Goal: Task Accomplishment & Management: Manage account settings

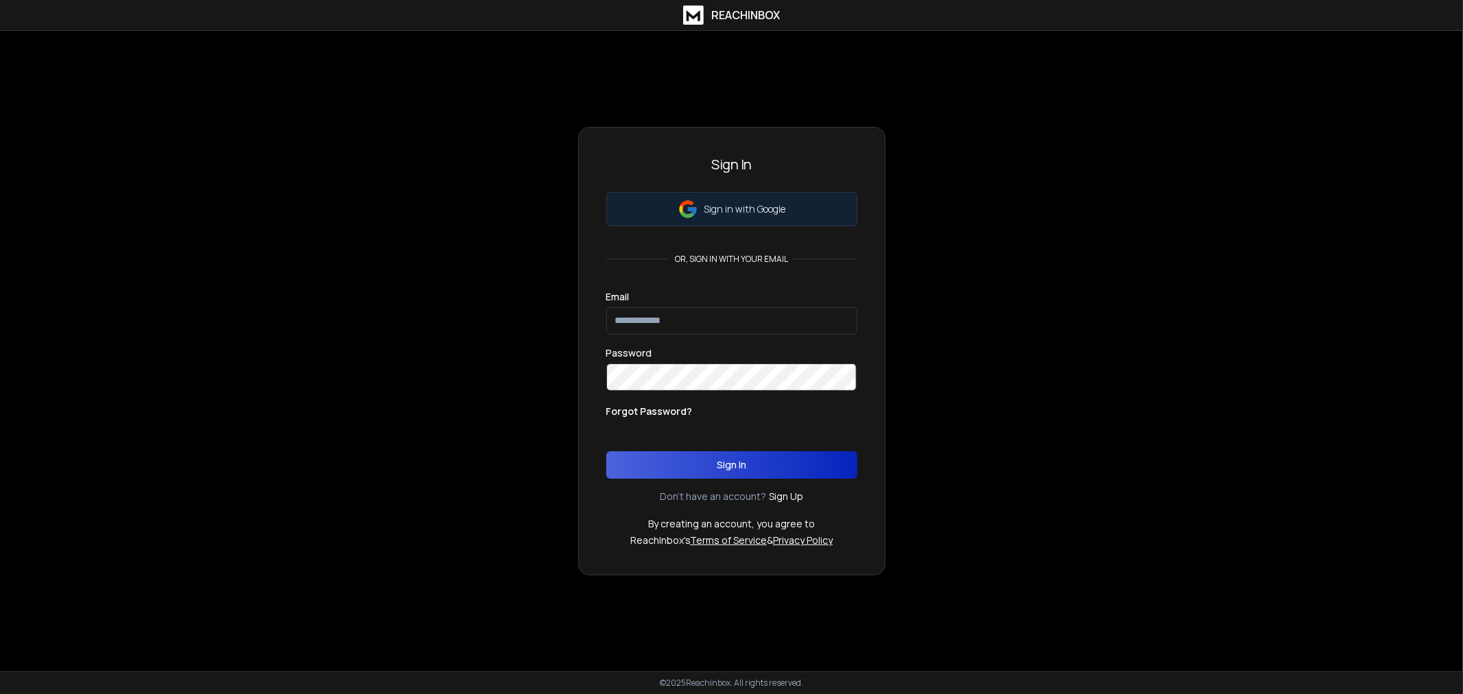
click at [735, 209] on p "Sign in with Google" at bounding box center [745, 209] width 82 height 14
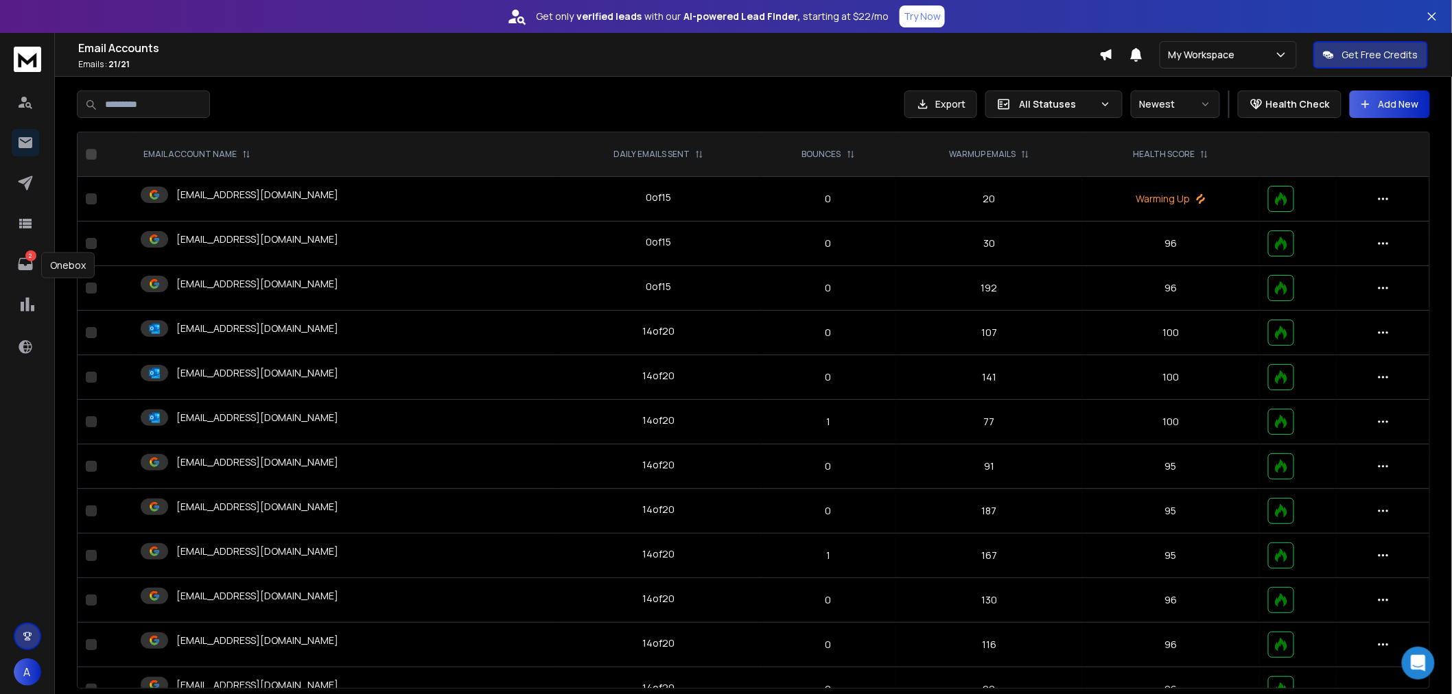
click at [15, 257] on link "2" at bounding box center [25, 263] width 27 height 27
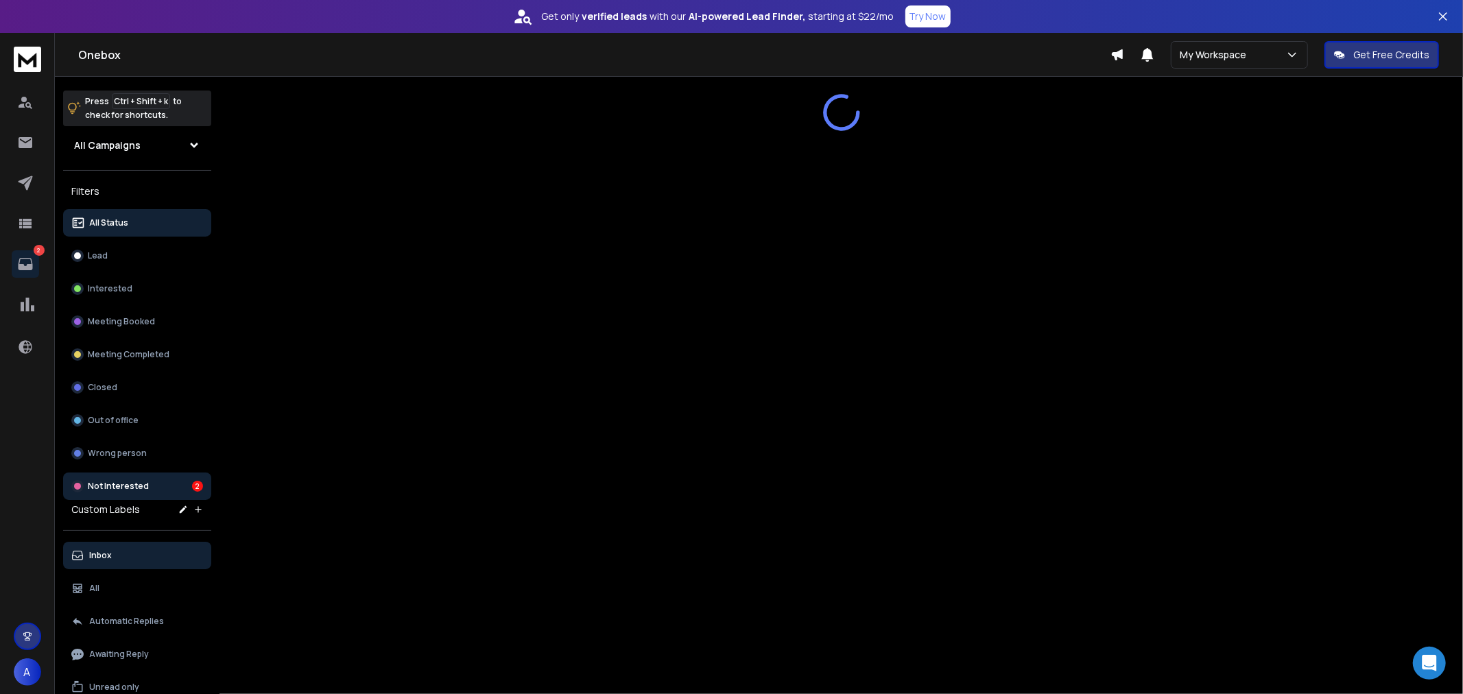
click at [145, 485] on button "Not Interested 2" at bounding box center [137, 486] width 148 height 27
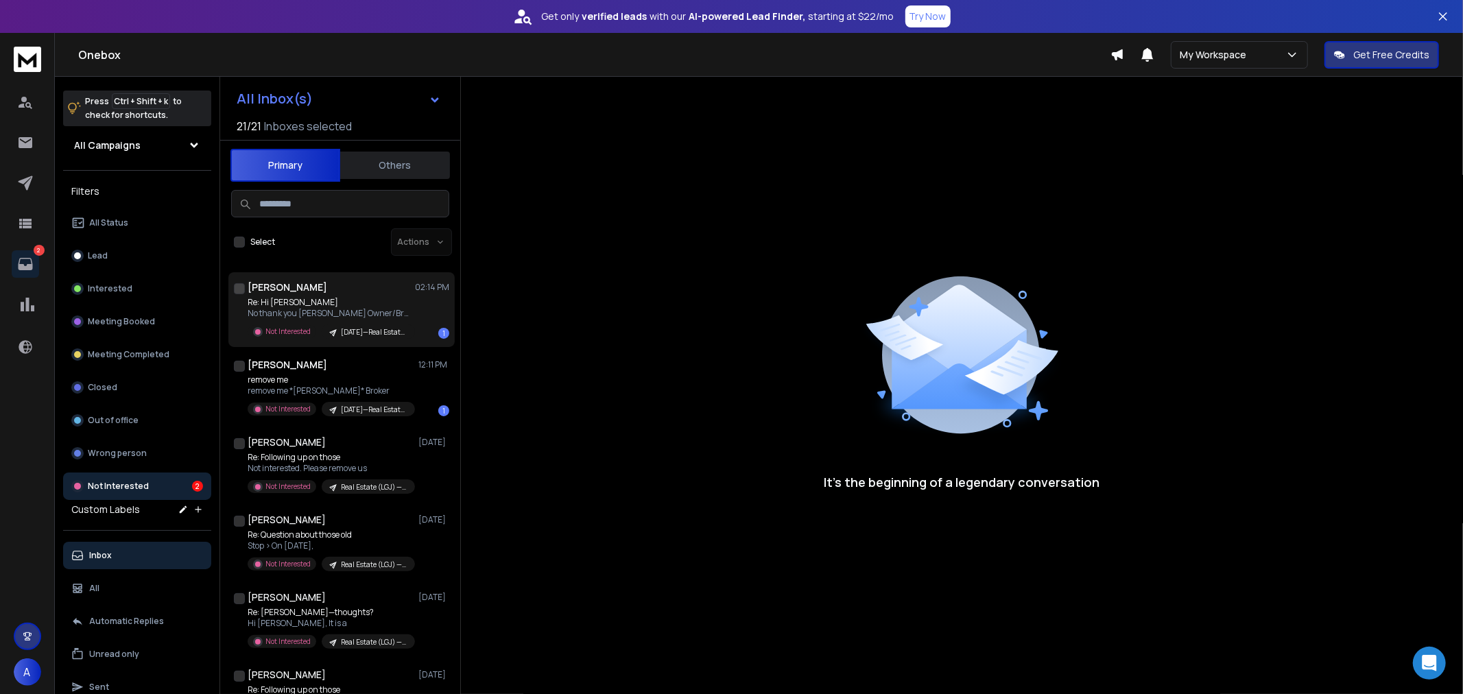
click at [401, 311] on p "No thank you [PERSON_NAME] Owner/Broker Elevate Real" at bounding box center [330, 313] width 165 height 11
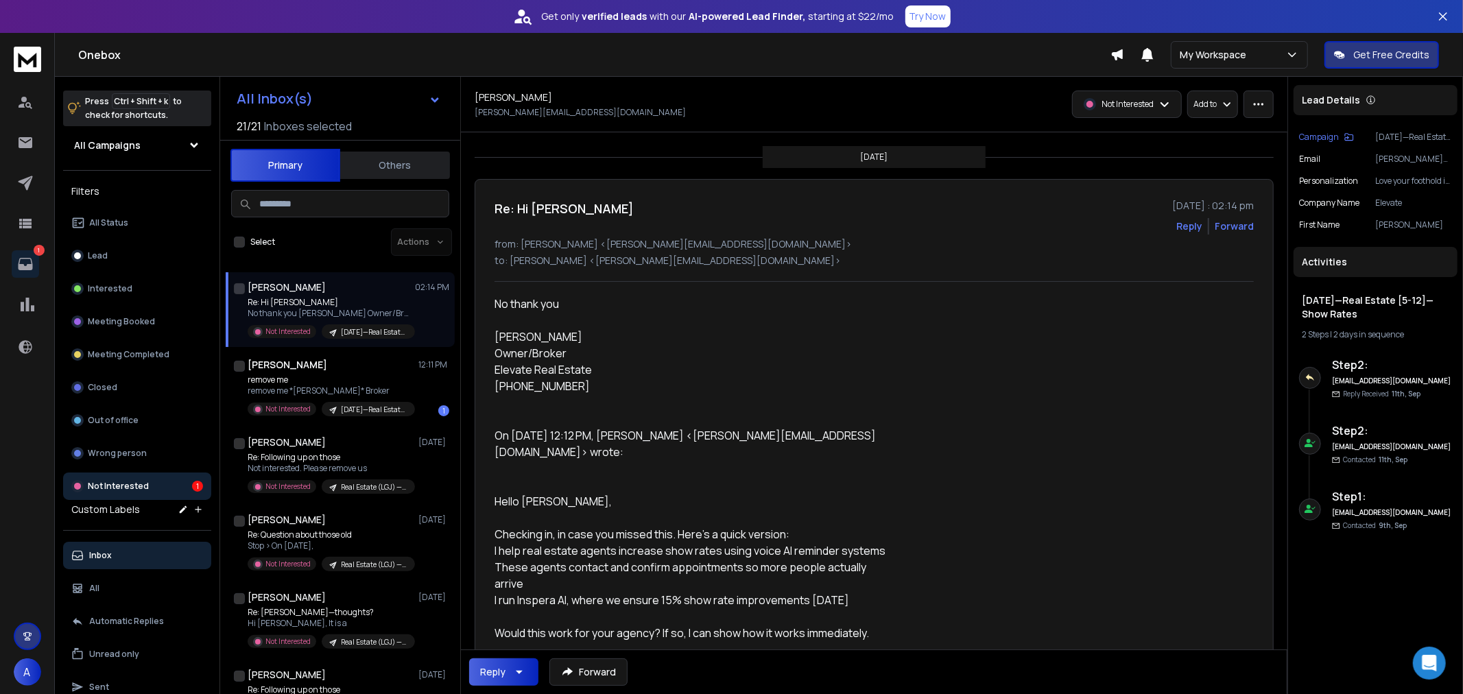
click at [1254, 95] on button "button" at bounding box center [1259, 104] width 30 height 27
click at [1229, 155] on div "Delete email" at bounding box center [1218, 157] width 75 height 14
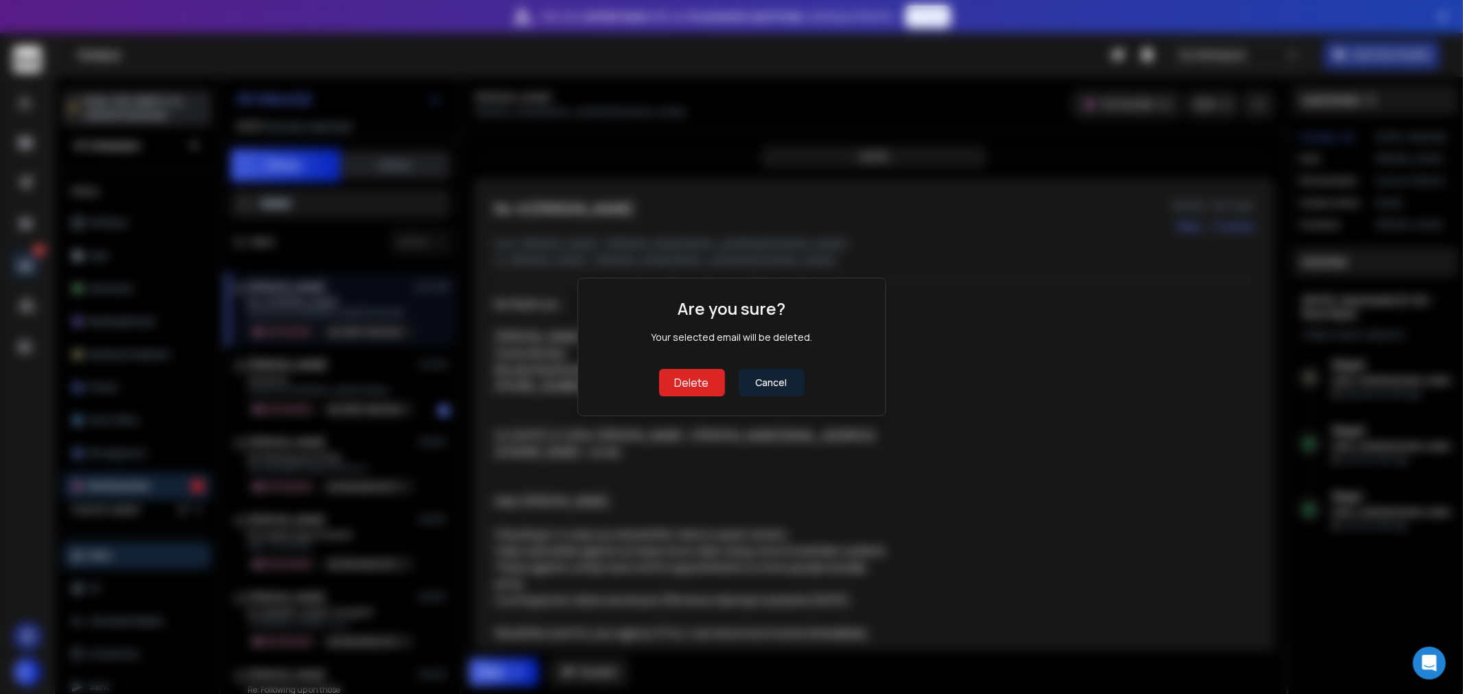
click at [687, 367] on div "Are you sure? Your selected email will be deleted. Delete Cancel" at bounding box center [731, 347] width 269 height 99
click at [684, 381] on button "Delete" at bounding box center [692, 382] width 66 height 27
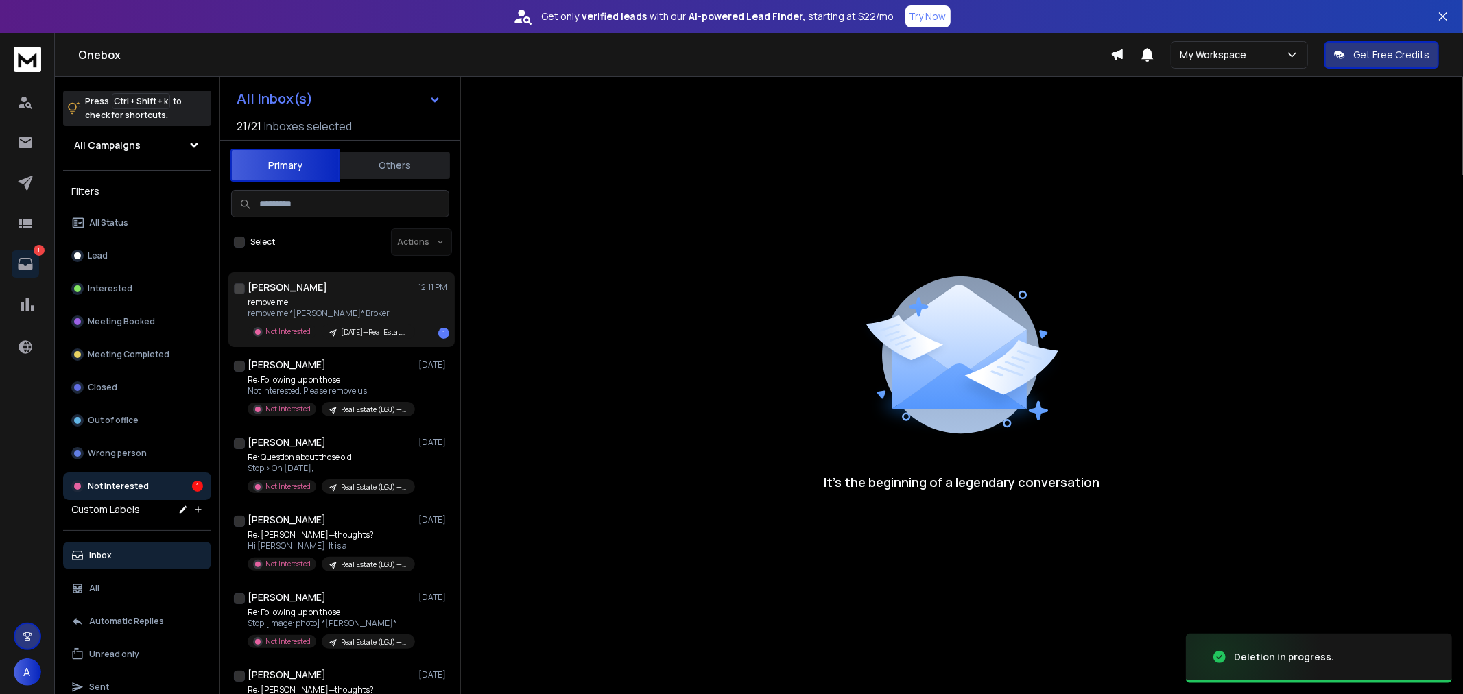
click at [296, 292] on h1 "[PERSON_NAME]" at bounding box center [288, 288] width 80 height 14
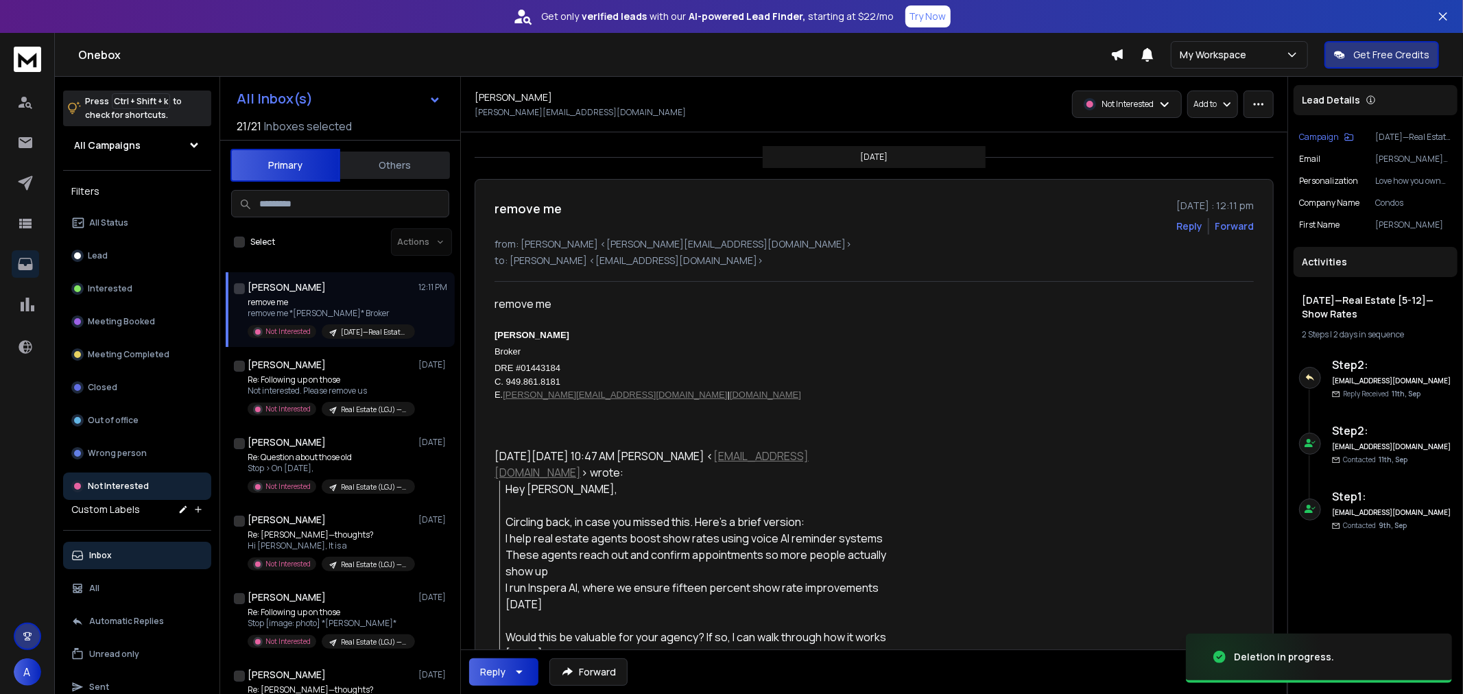
click at [1248, 100] on button "button" at bounding box center [1259, 104] width 30 height 27
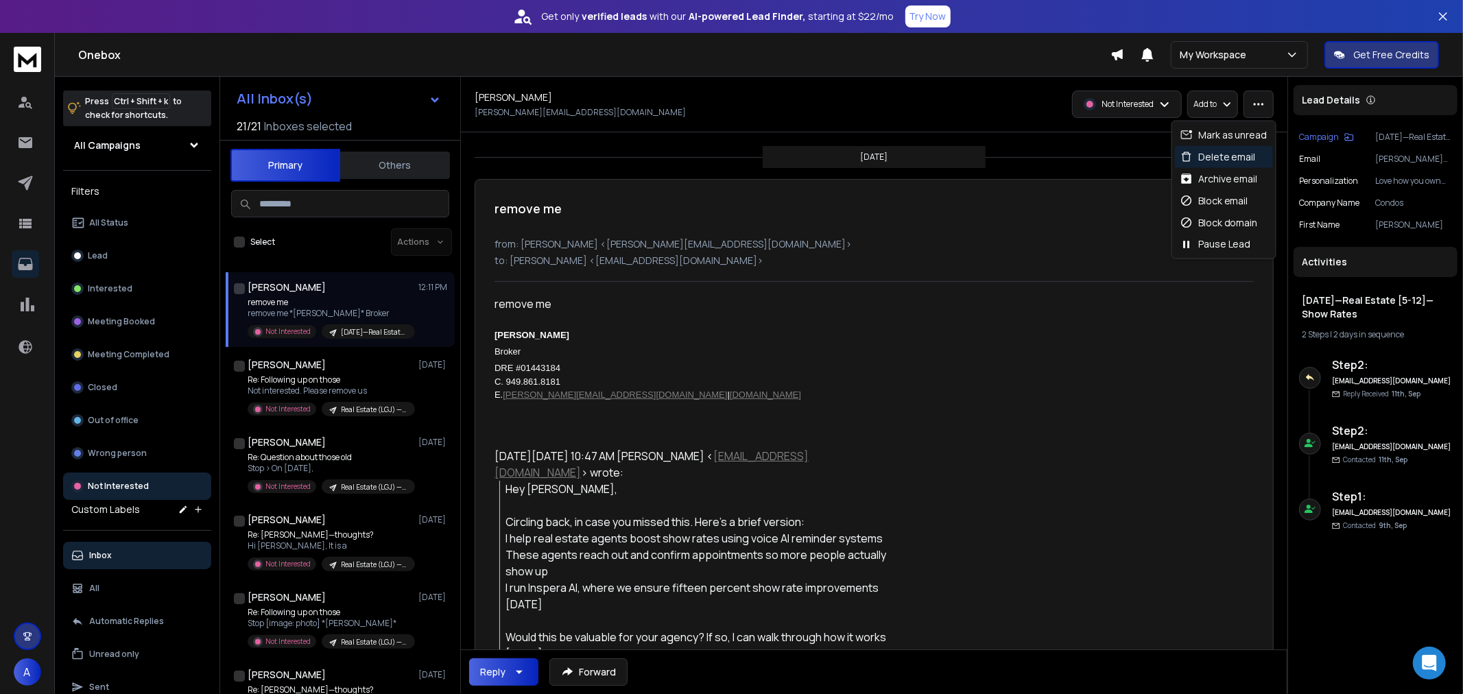
click at [1218, 151] on div "Delete email" at bounding box center [1218, 157] width 75 height 14
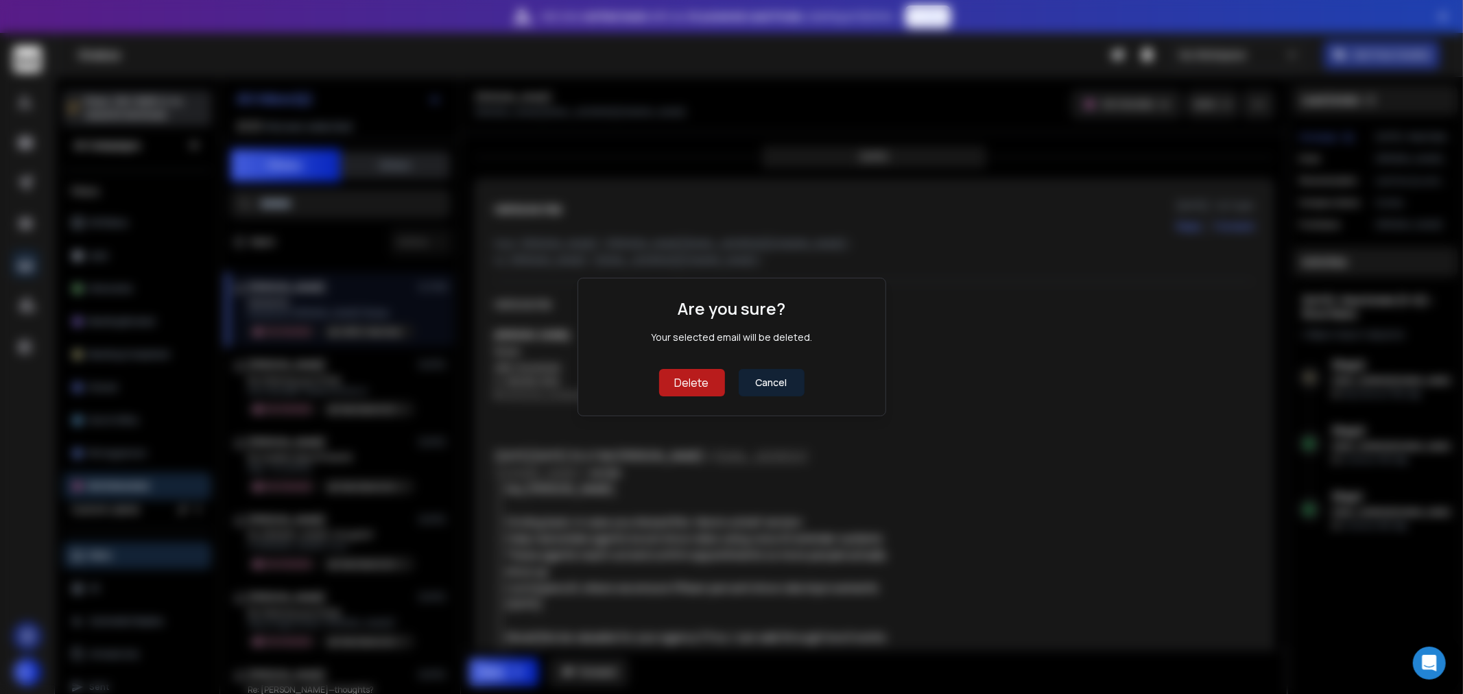
click at [688, 377] on button "Delete" at bounding box center [692, 382] width 66 height 27
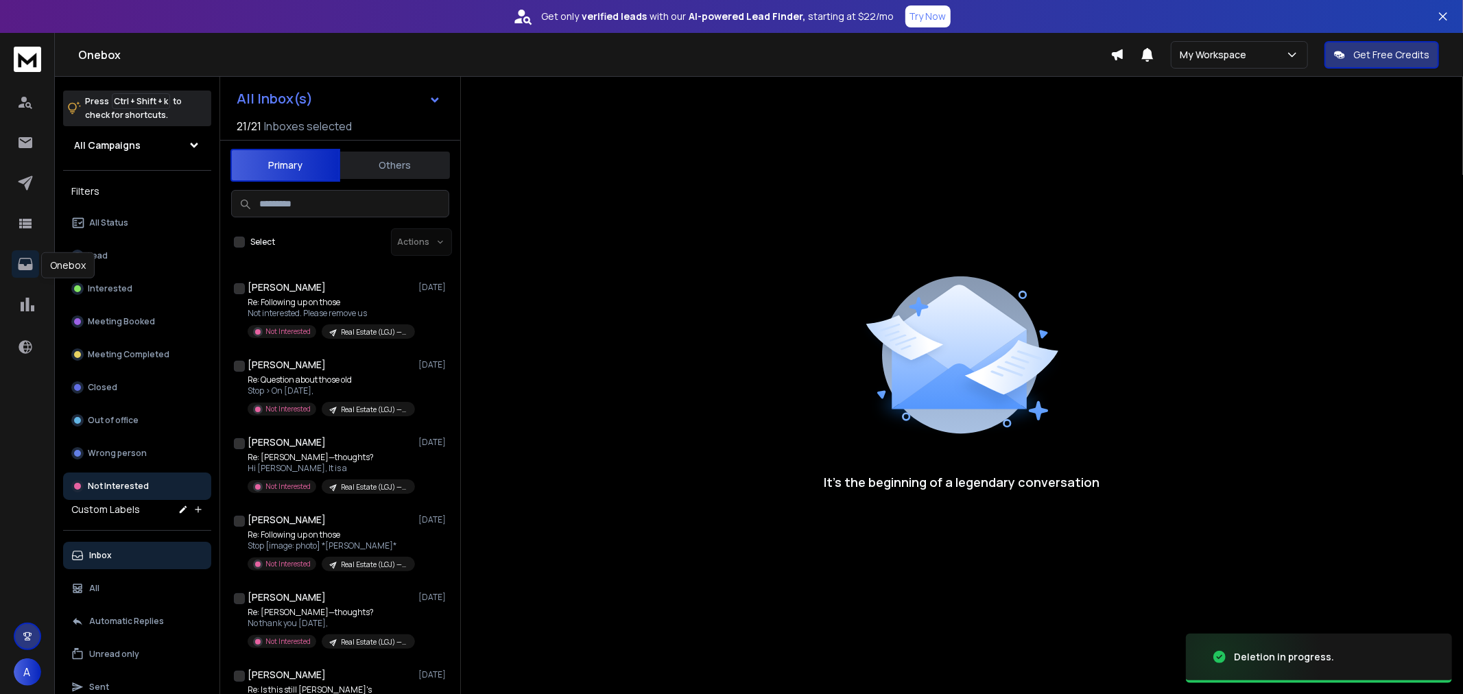
click at [17, 258] on icon at bounding box center [25, 264] width 16 height 16
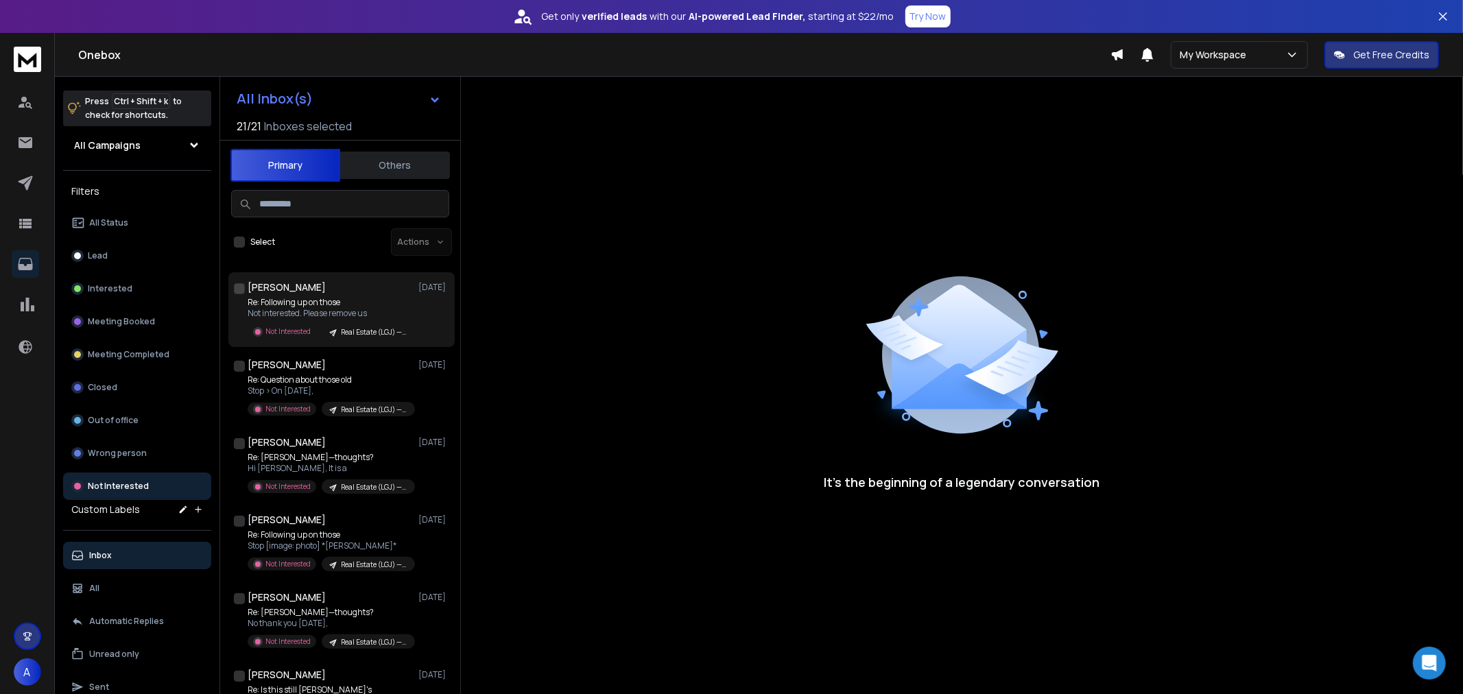
click at [371, 302] on p "Re: Following up on those" at bounding box center [330, 302] width 165 height 11
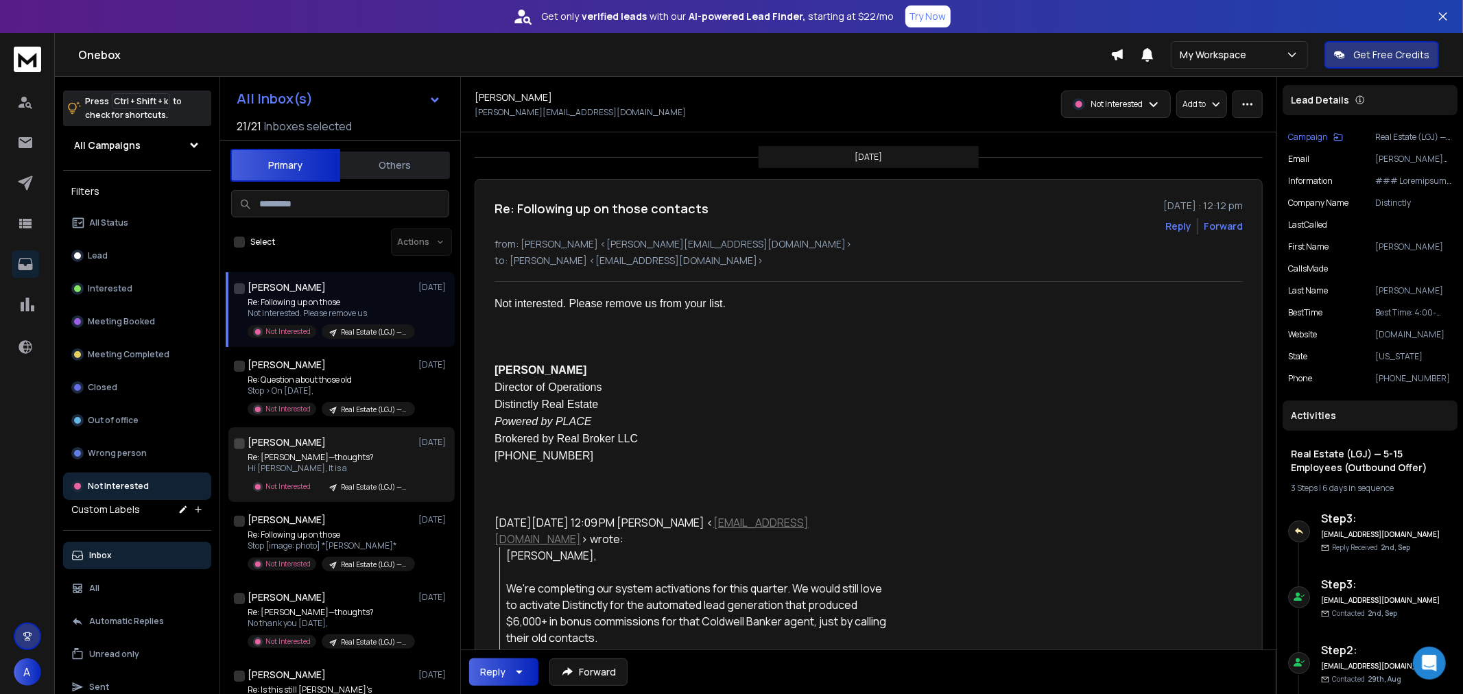
click at [285, 448] on h1 "[PERSON_NAME]" at bounding box center [287, 443] width 78 height 14
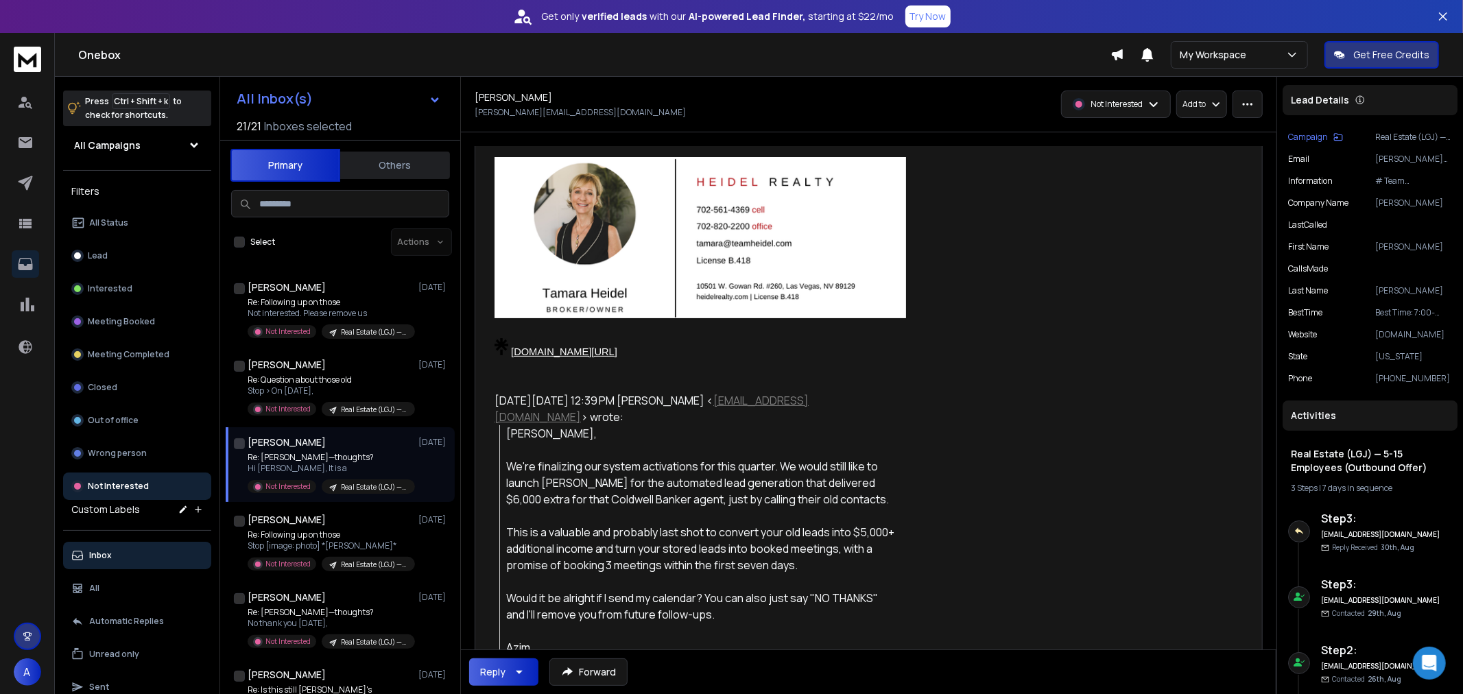
scroll to position [305, 0]
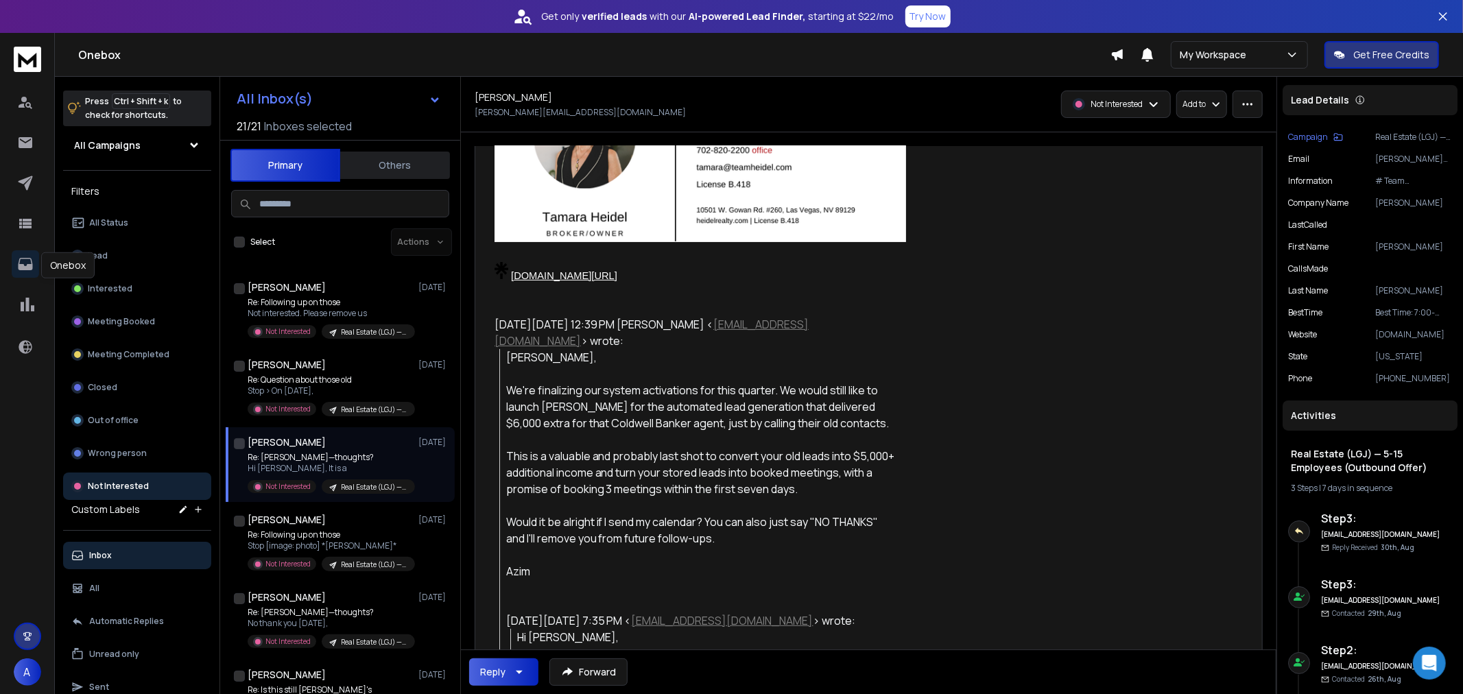
click at [12, 261] on link at bounding box center [25, 263] width 27 height 27
click at [25, 313] on icon at bounding box center [27, 304] width 21 height 21
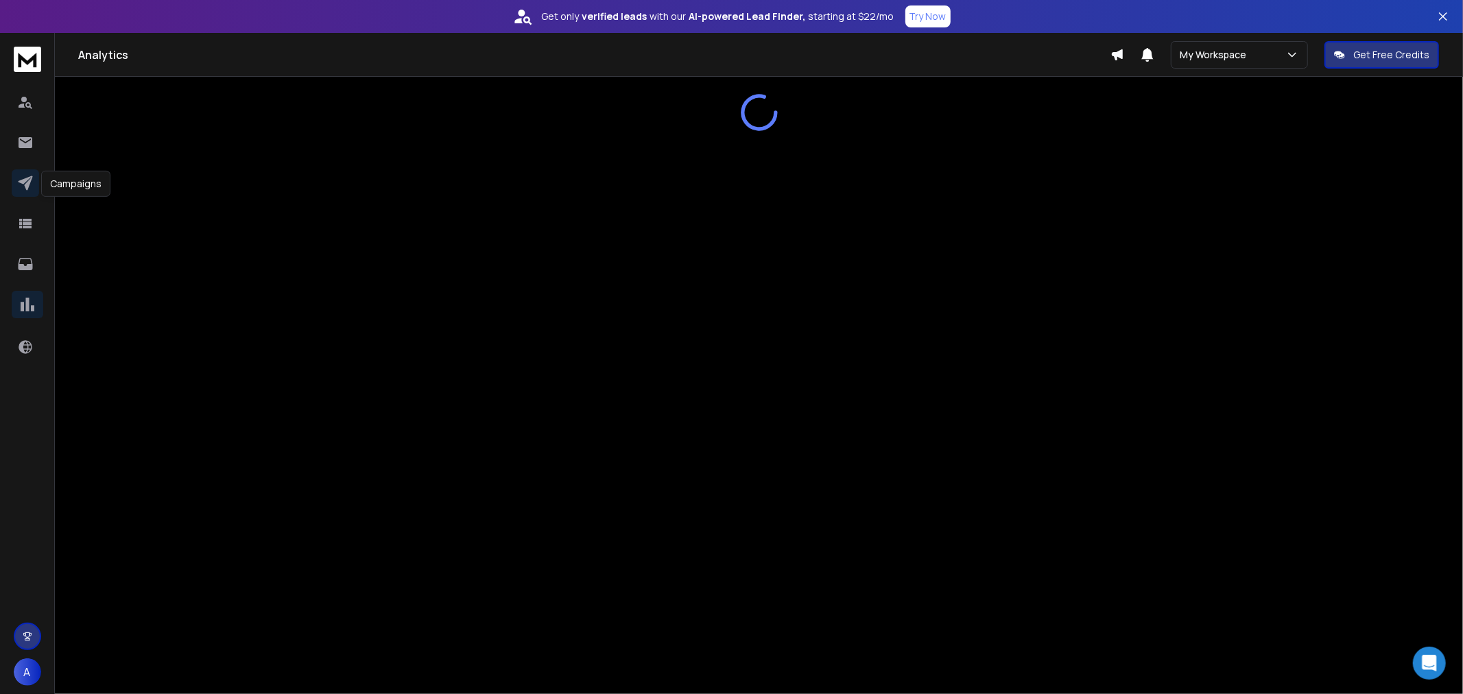
click at [18, 178] on icon at bounding box center [25, 183] width 16 height 16
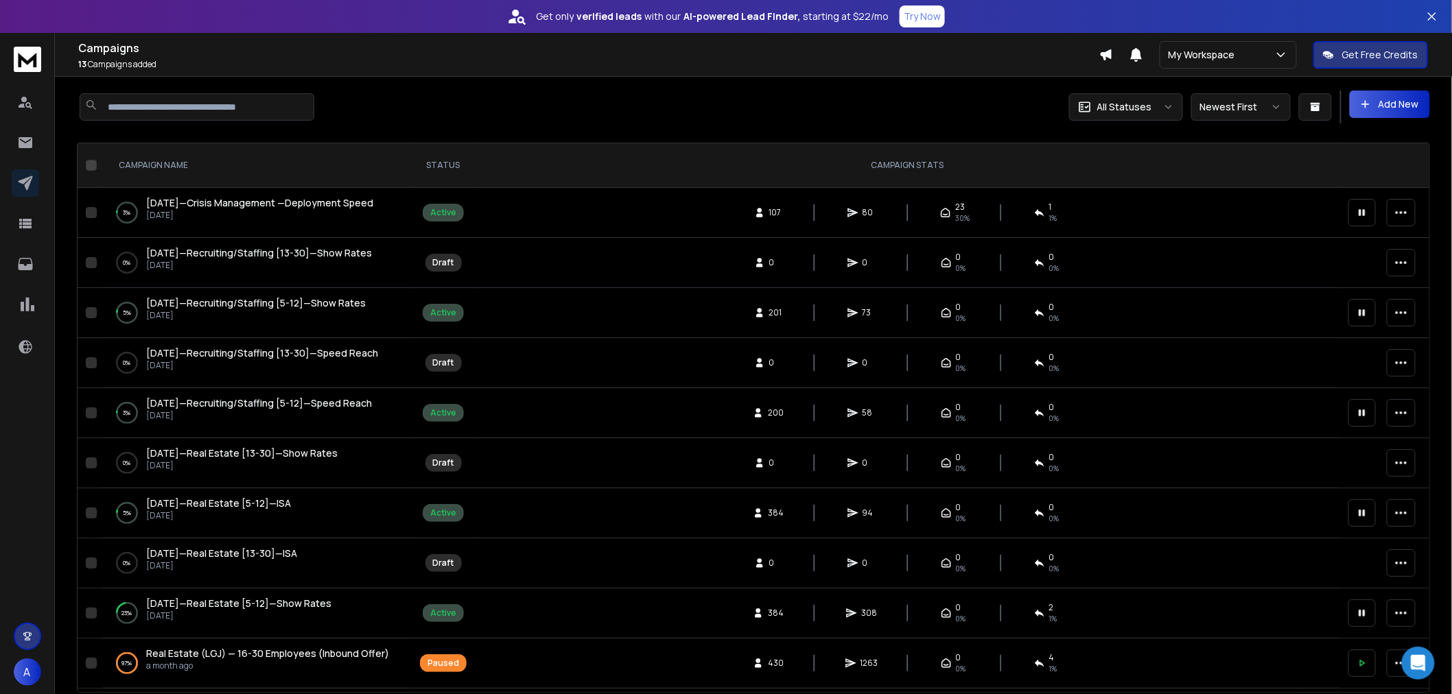
click at [762, 215] on icon at bounding box center [759, 214] width 6 height 3
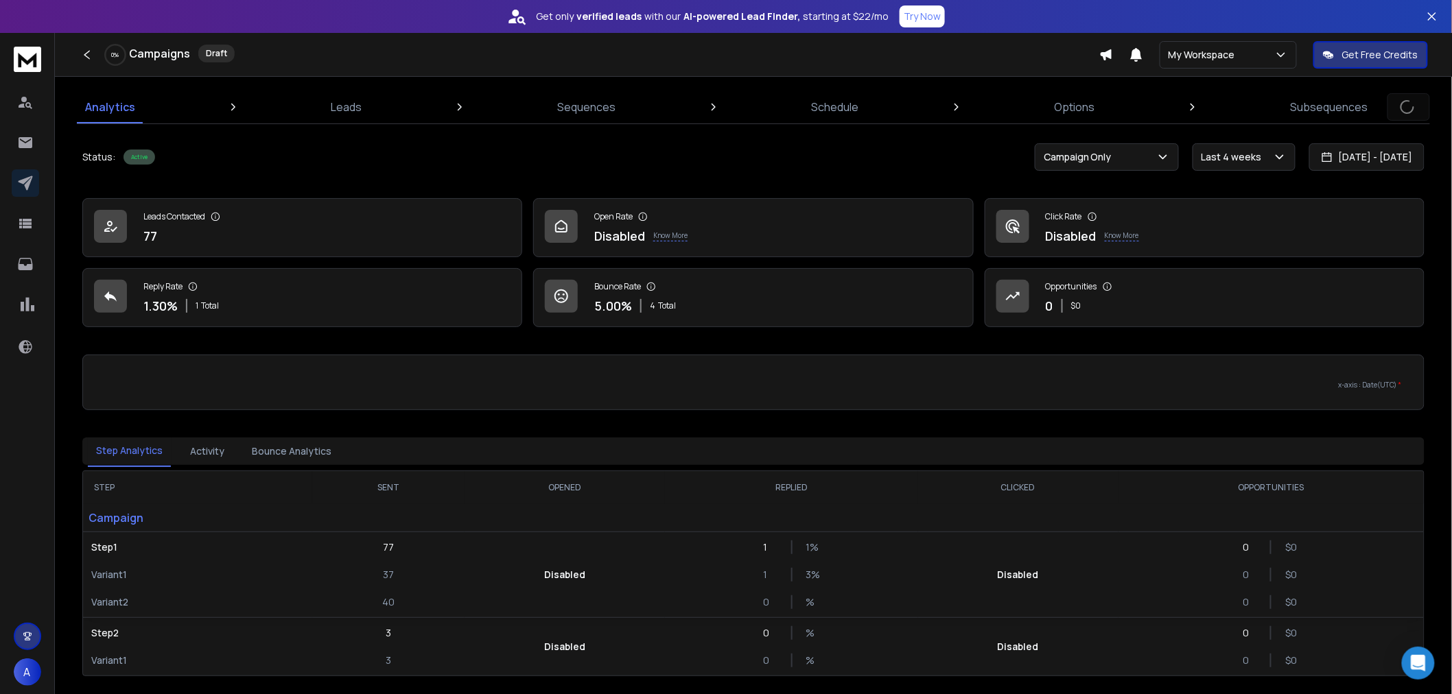
click at [1126, 112] on div "Analytics Leads Sequences Schedule Options Subsequences" at bounding box center [726, 107] width 1299 height 33
click at [1082, 112] on p "Options" at bounding box center [1074, 107] width 40 height 16
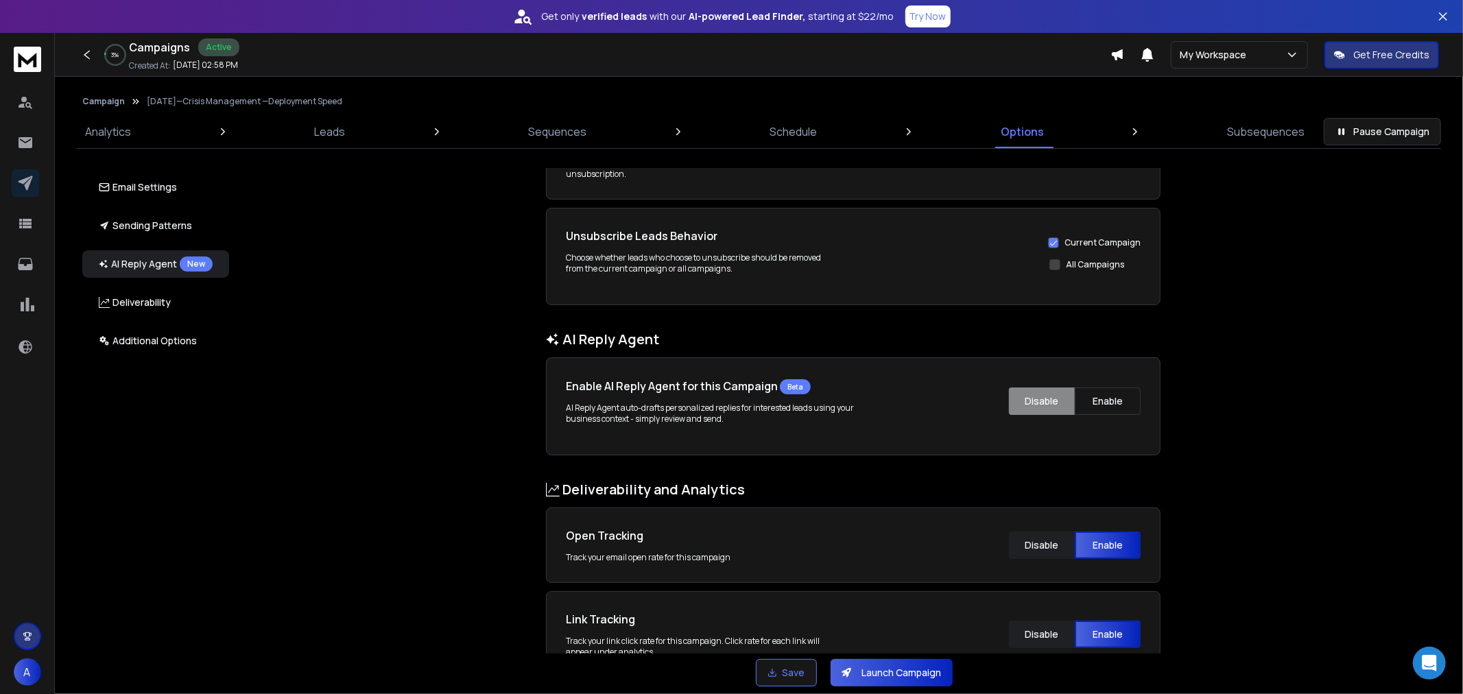
scroll to position [1295, 0]
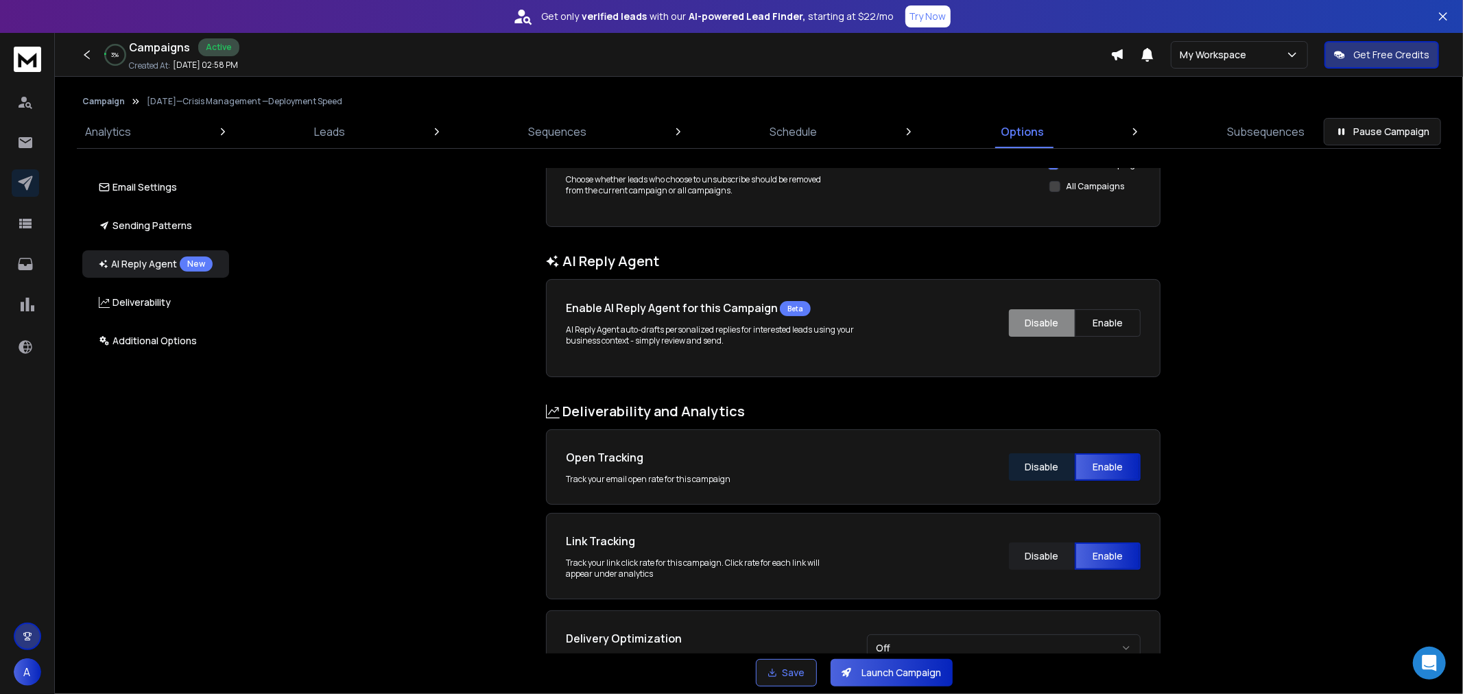
click at [1046, 464] on button "Disable" at bounding box center [1042, 466] width 66 height 27
click at [1034, 538] on div "Link Tracking Track your link click rate for this campaign. Click rate for each…" at bounding box center [853, 556] width 575 height 47
drag, startPoint x: 1033, startPoint y: 546, endPoint x: 1026, endPoint y: 556, distance: 11.8
click at [1033, 547] on button "Disable" at bounding box center [1042, 556] width 66 height 27
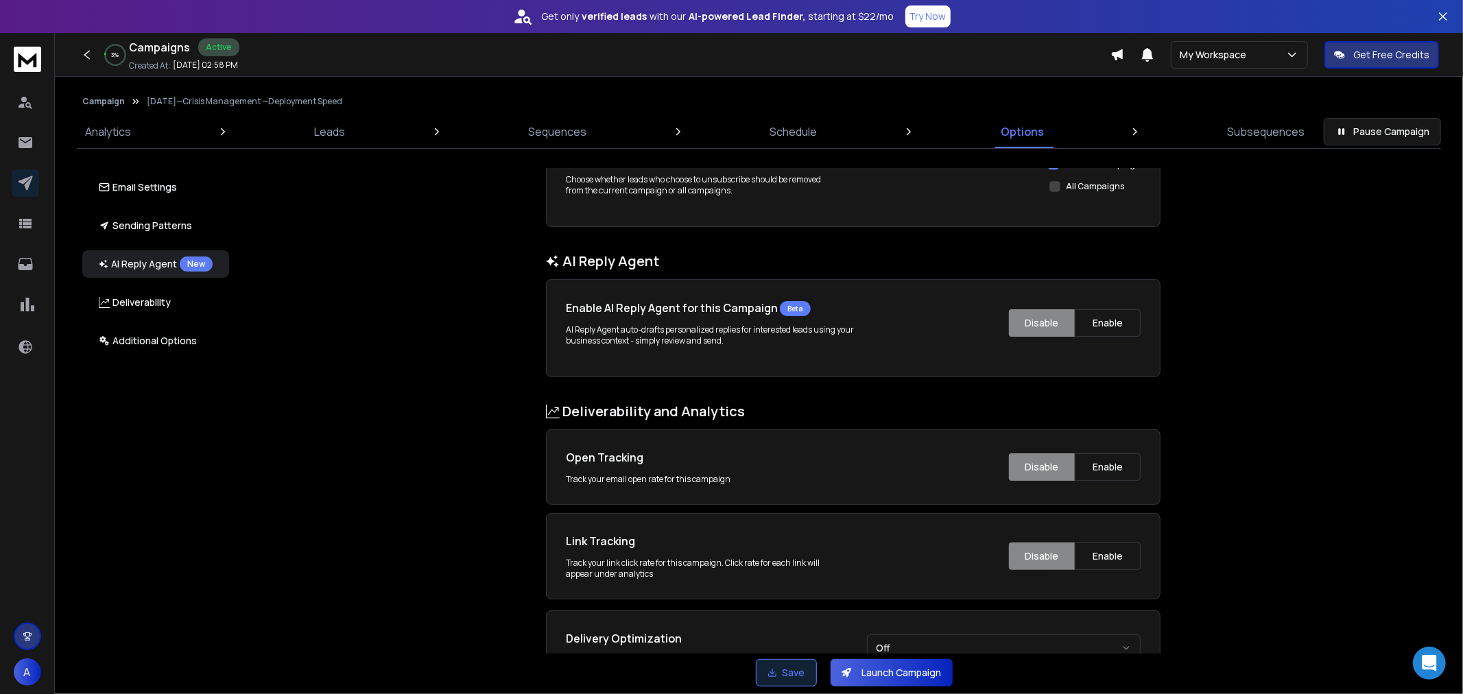
click at [794, 680] on button "Save" at bounding box center [786, 672] width 61 height 27
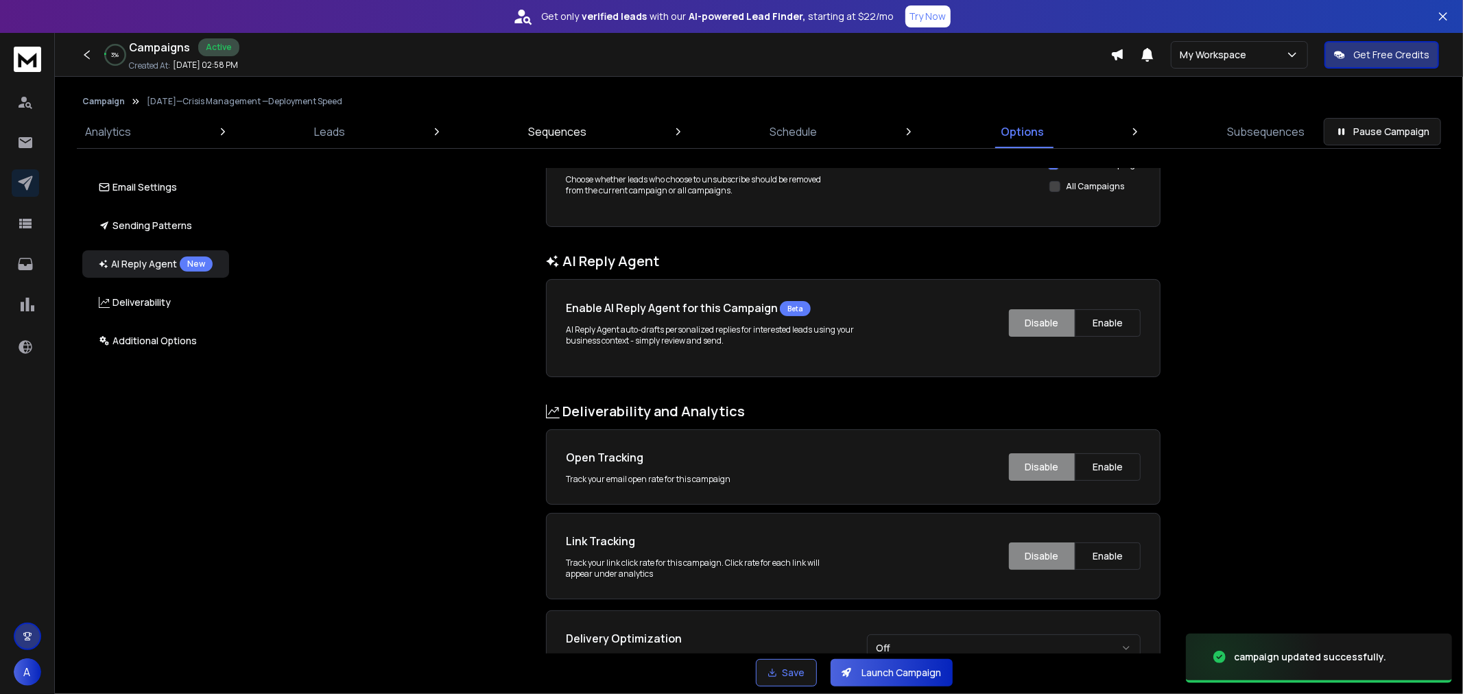
click at [552, 132] on p "Sequences" at bounding box center [557, 131] width 58 height 16
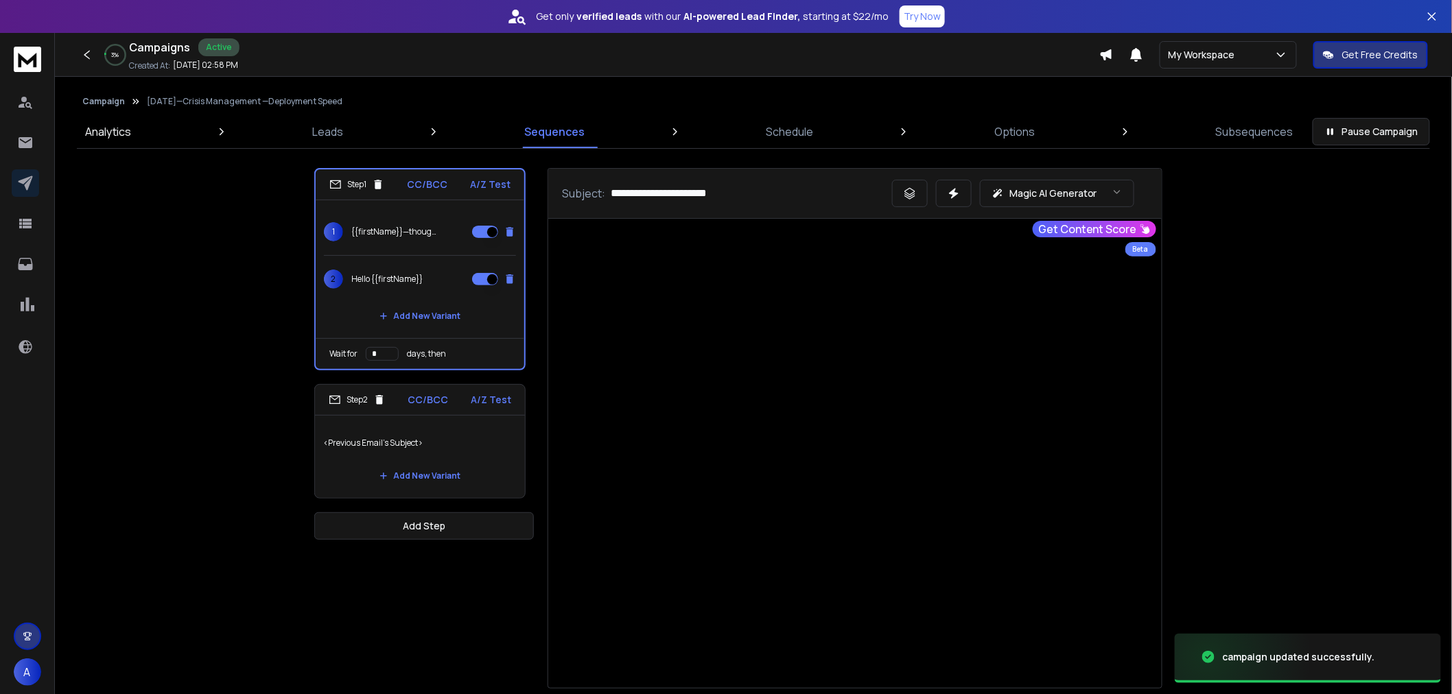
click at [121, 123] on p "Analytics" at bounding box center [108, 131] width 46 height 16
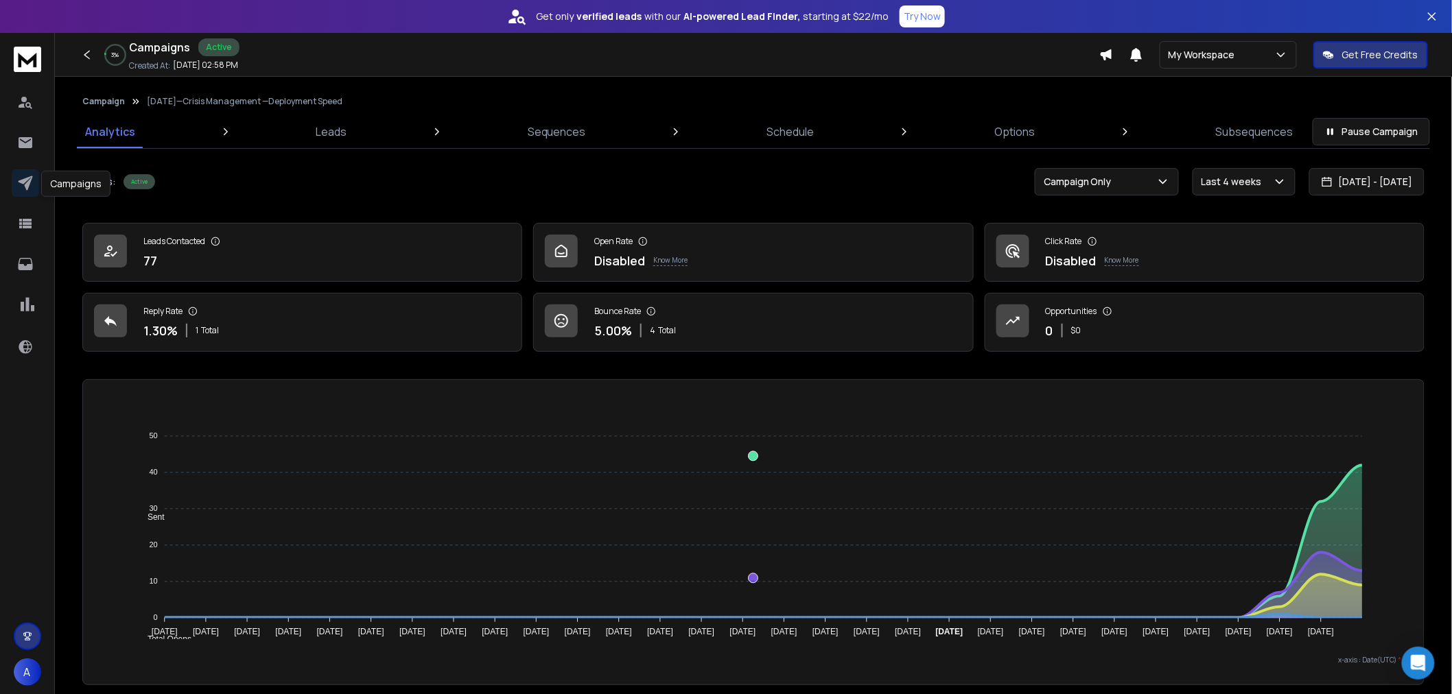
click at [30, 195] on link at bounding box center [25, 182] width 27 height 27
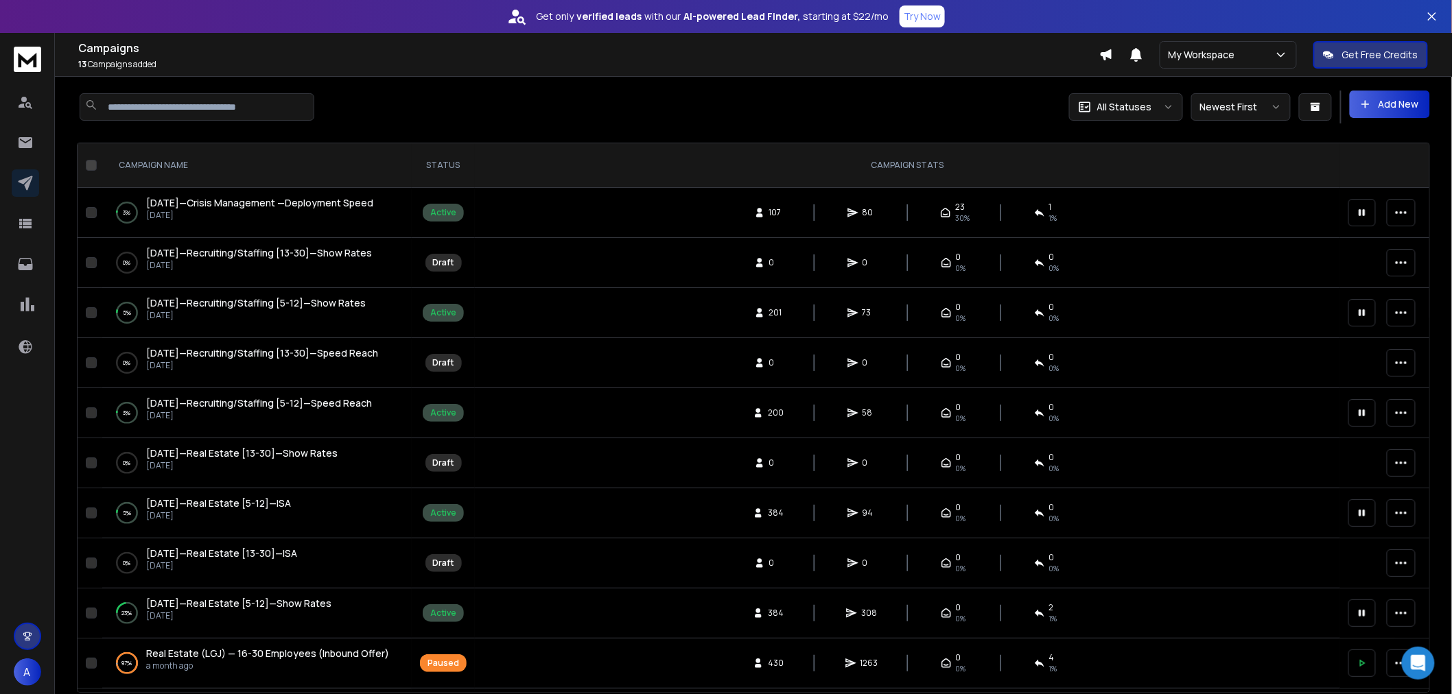
click at [558, 606] on div "384 308 0 0% 2 1 %" at bounding box center [907, 613] width 849 height 22
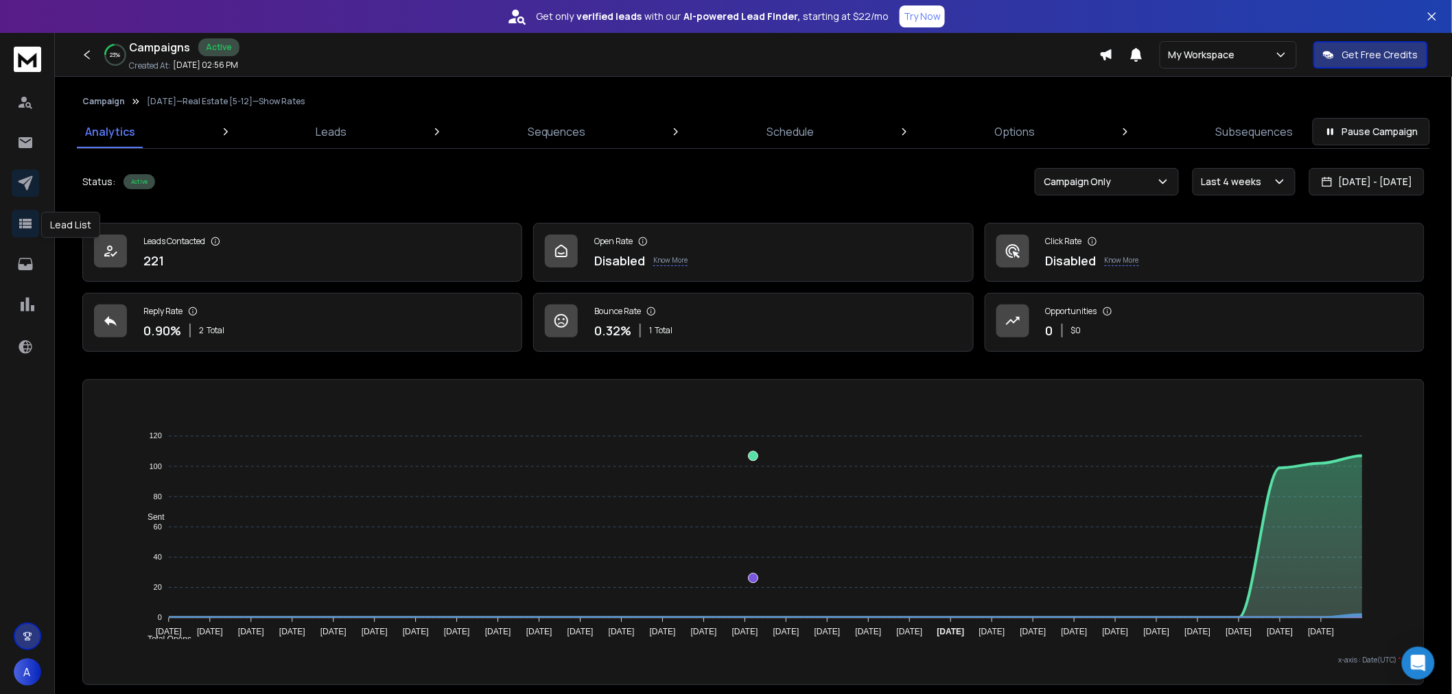
click at [15, 229] on link at bounding box center [25, 223] width 27 height 27
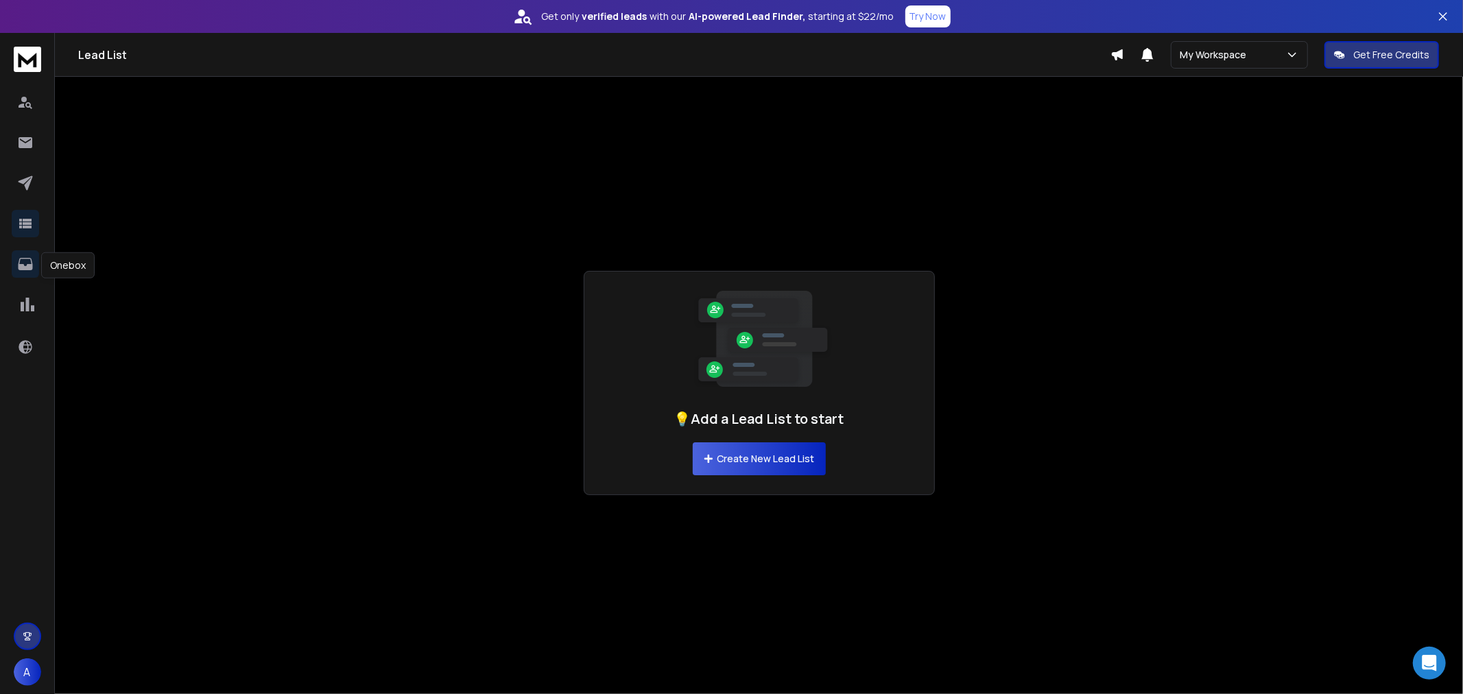
click at [25, 263] on icon at bounding box center [25, 264] width 16 height 16
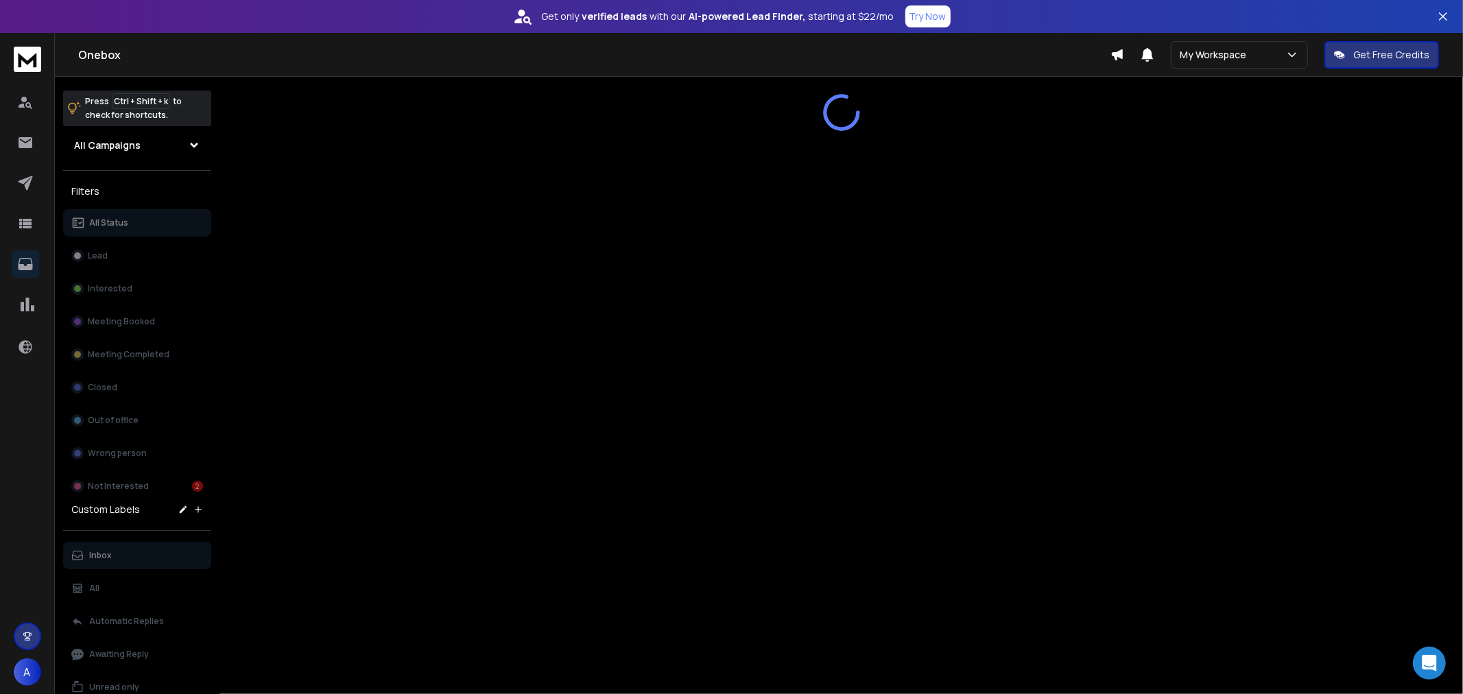
click at [150, 475] on div "All Status Lead Interested Meeting Booked Meeting Completed Closed Out of offic…" at bounding box center [137, 354] width 148 height 291
click at [149, 477] on button "Not Interested 2" at bounding box center [137, 486] width 148 height 27
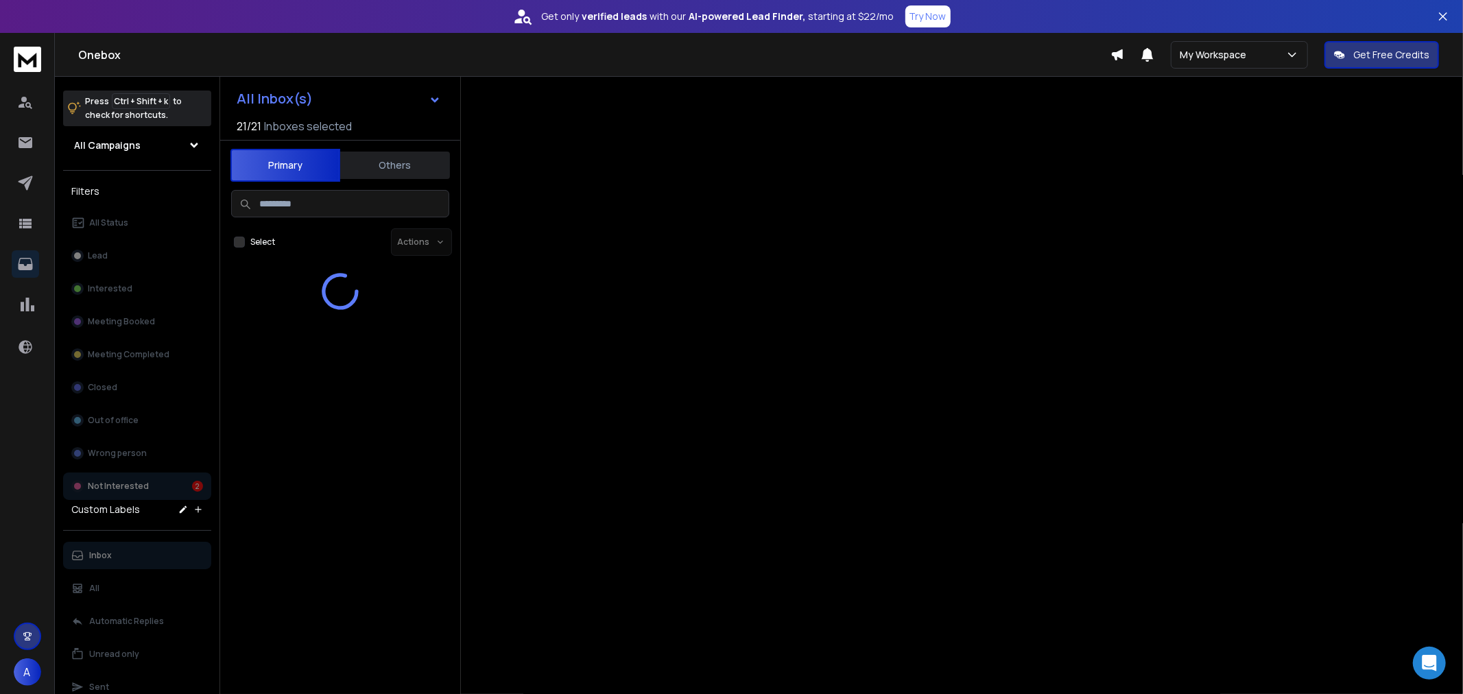
click at [149, 477] on div "All Status Lead Interested Meeting Booked Meeting Completed Closed Out of offic…" at bounding box center [137, 354] width 148 height 291
